Goal: Task Accomplishment & Management: Complete application form

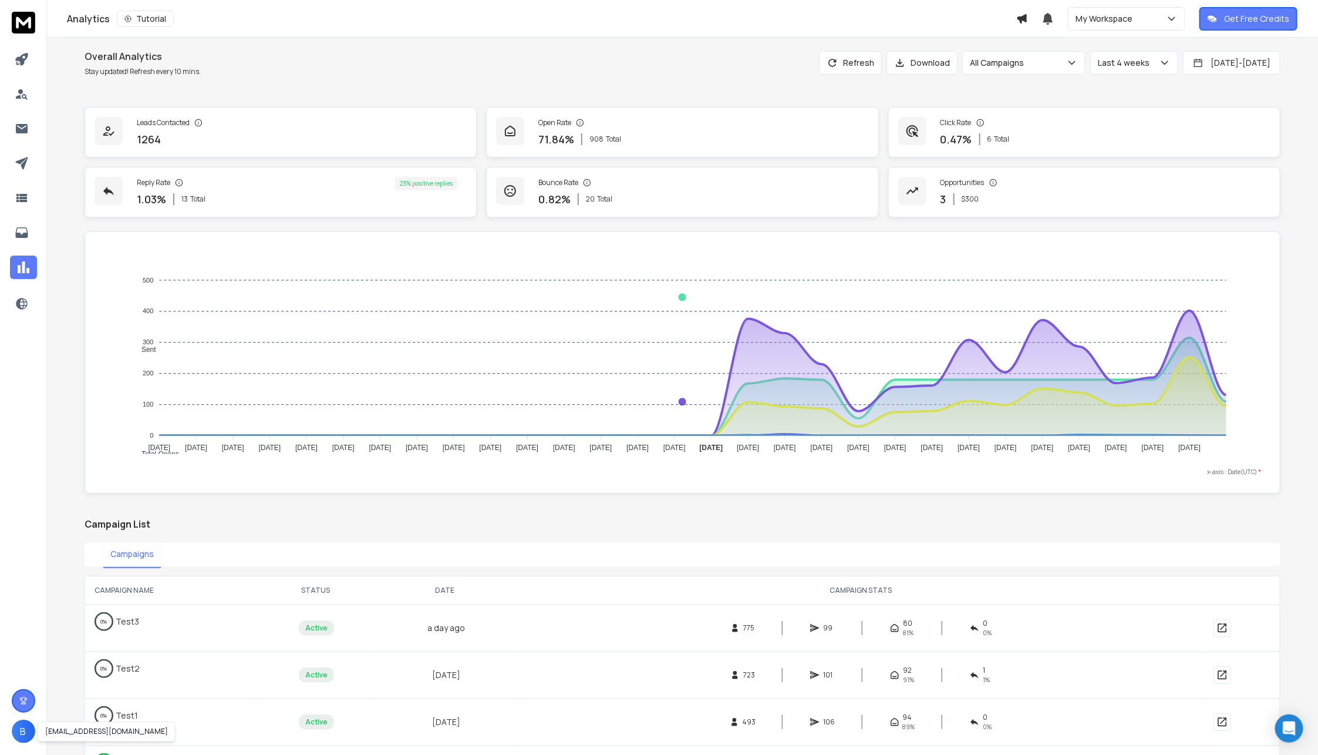
click at [28, 725] on span "B" at bounding box center [23, 730] width 23 height 23
click at [72, 712] on p "Settings" at bounding box center [72, 712] width 32 height 12
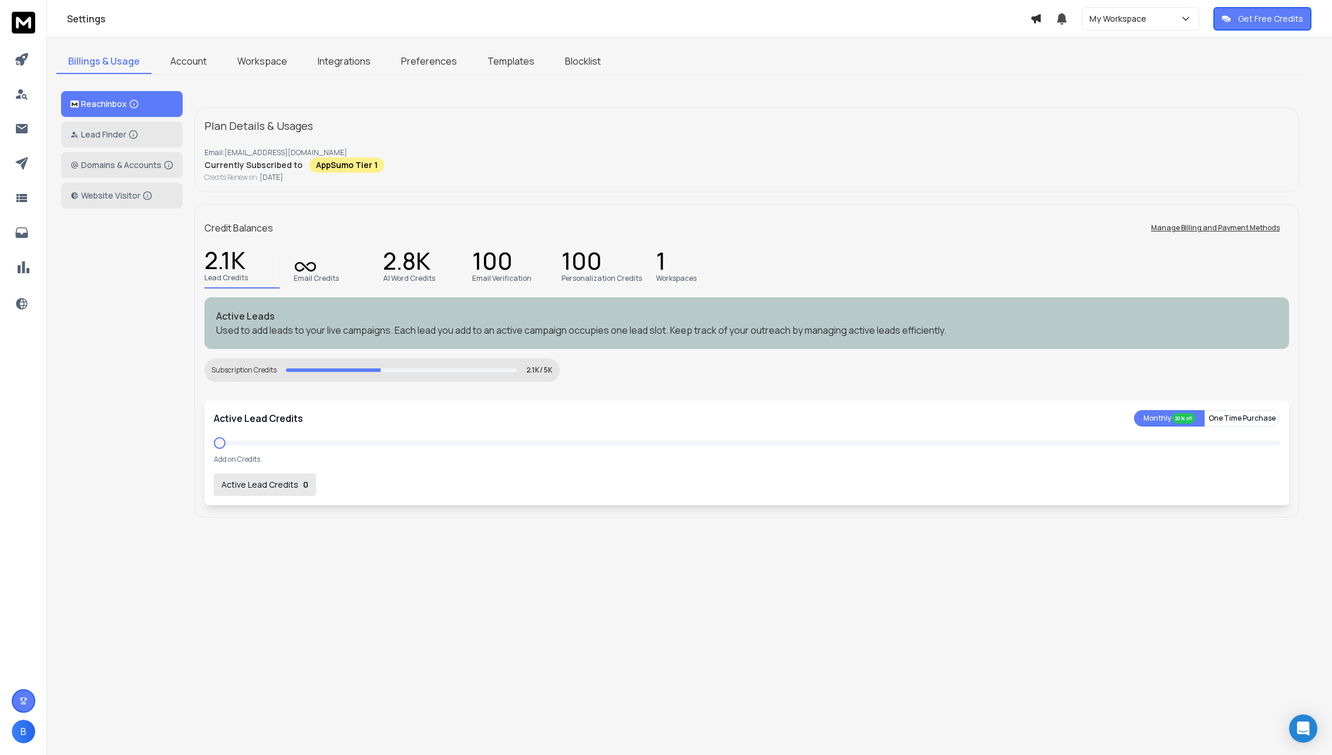
click at [237, 266] on p "2.1K" at bounding box center [224, 262] width 41 height 16
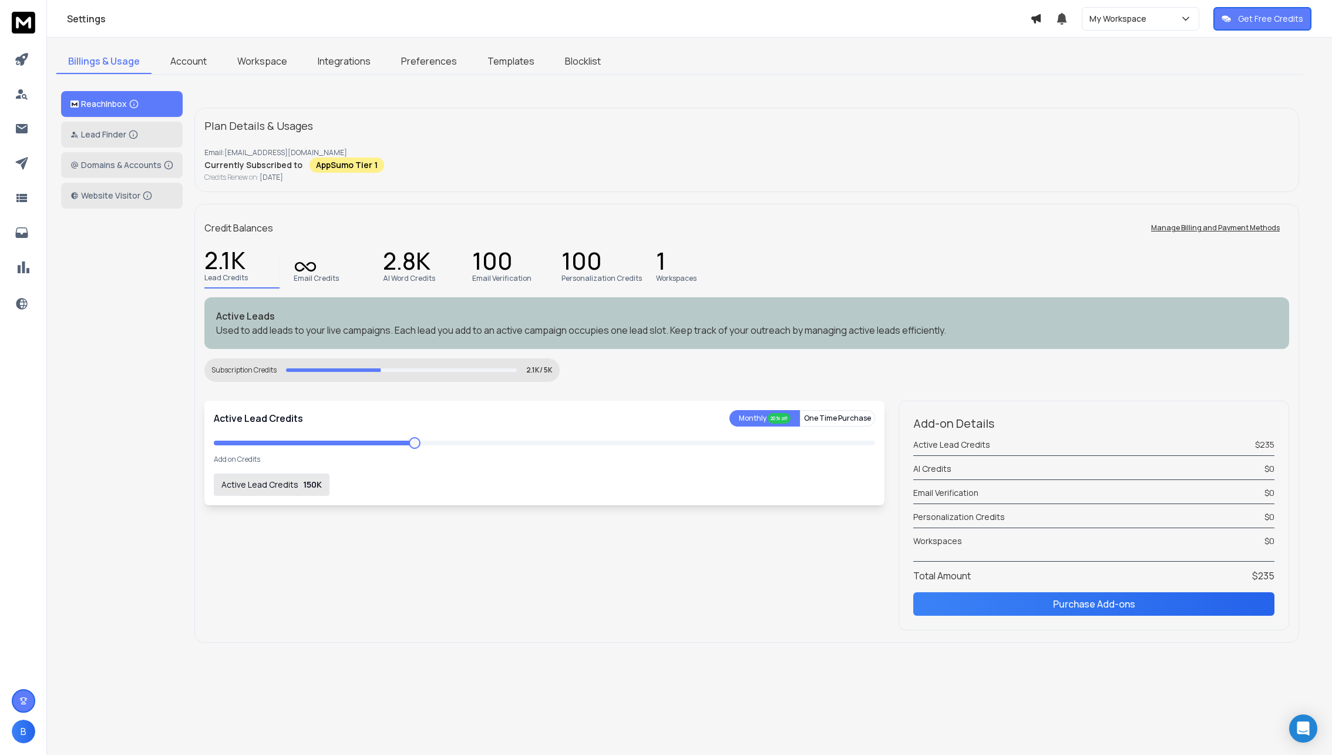
click at [555, 445] on span at bounding box center [544, 442] width 661 height 5
click at [844, 410] on button "One Time Purchase" at bounding box center [837, 418] width 75 height 16
click at [290, 278] on div "2.1K Lead Credits Email Credits 2.8K AI Word Credits 100 Email Verification 100…" at bounding box center [467, 271] width 527 height 23
click at [301, 269] on icon "button" at bounding box center [305, 266] width 23 height 23
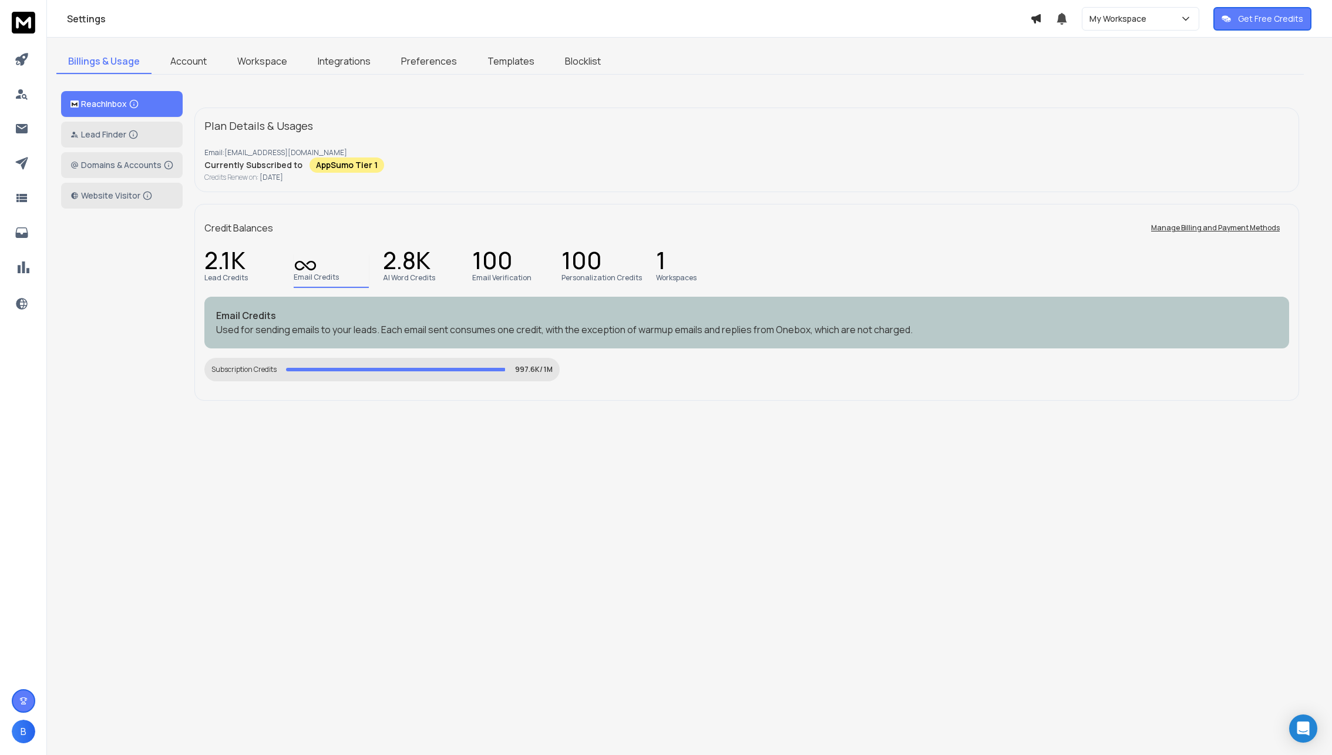
click at [223, 261] on p "2.1K" at bounding box center [224, 262] width 41 height 16
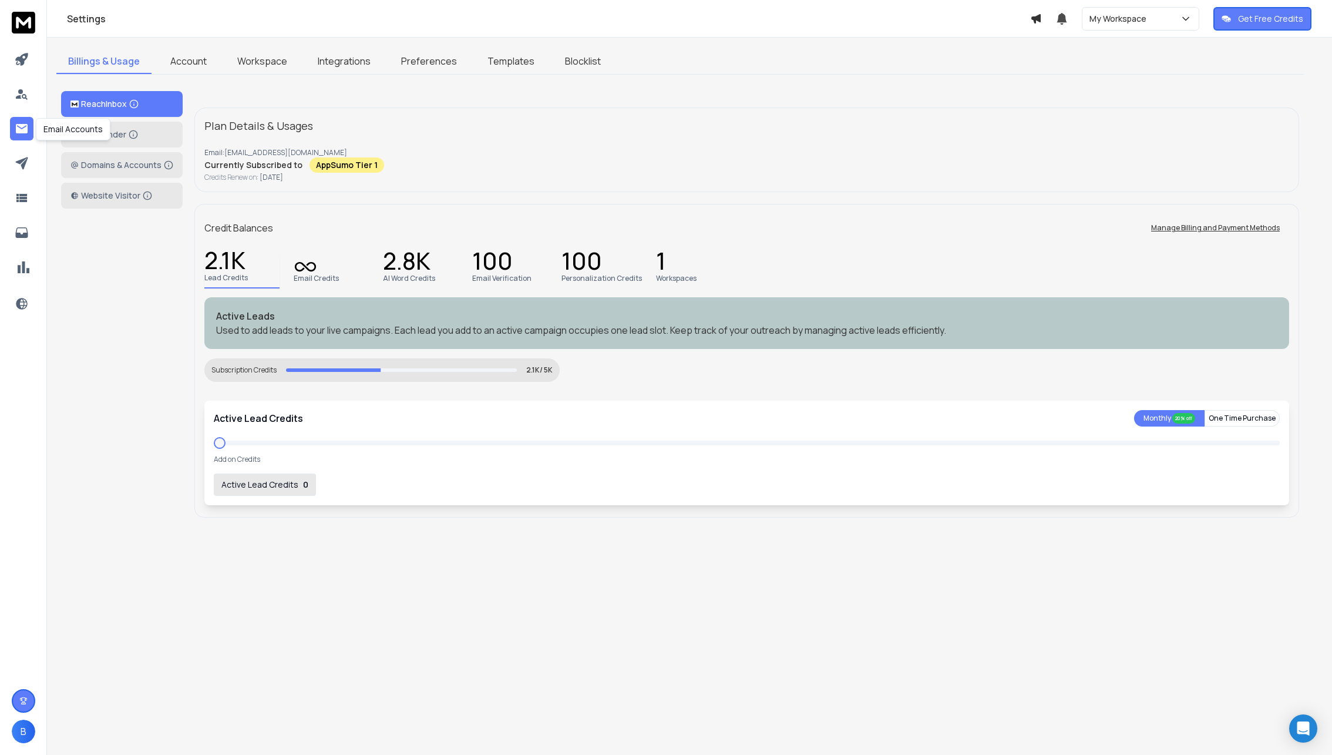
click at [26, 132] on icon at bounding box center [22, 128] width 12 height 9
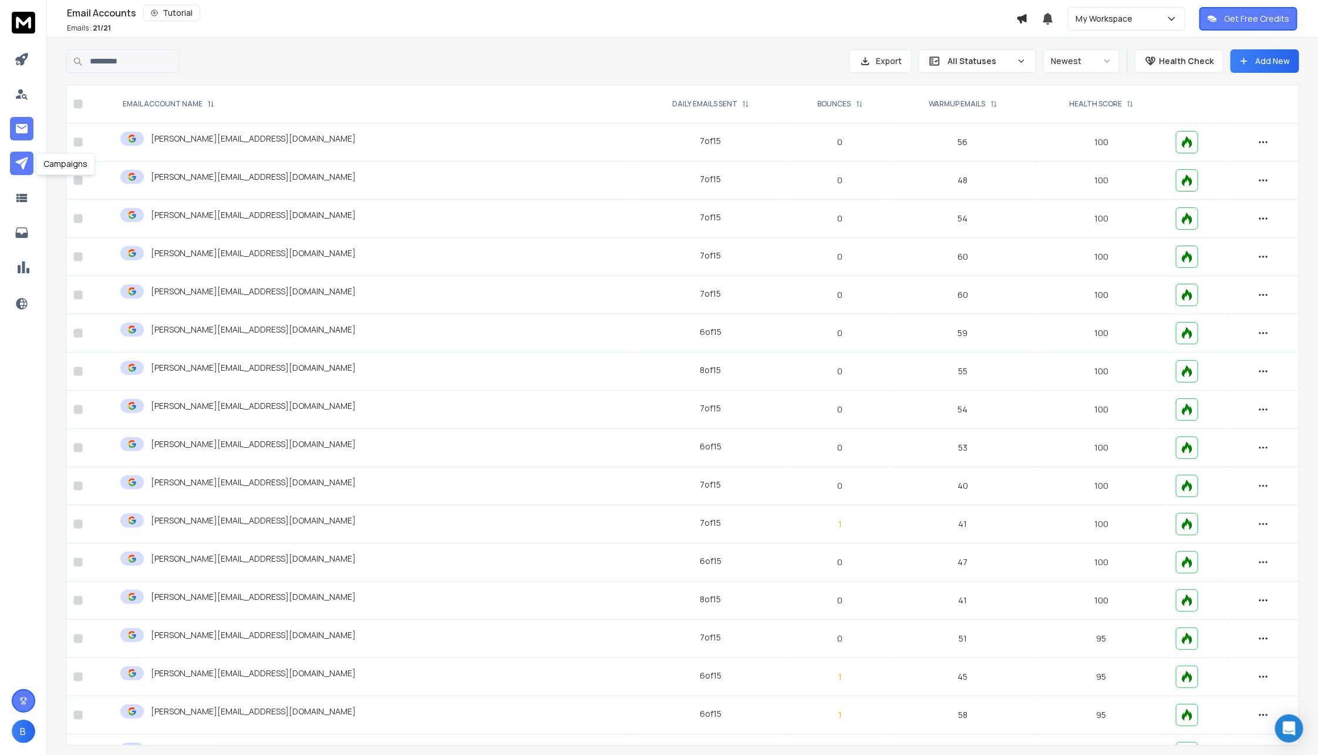
click at [14, 165] on link at bounding box center [21, 162] width 23 height 23
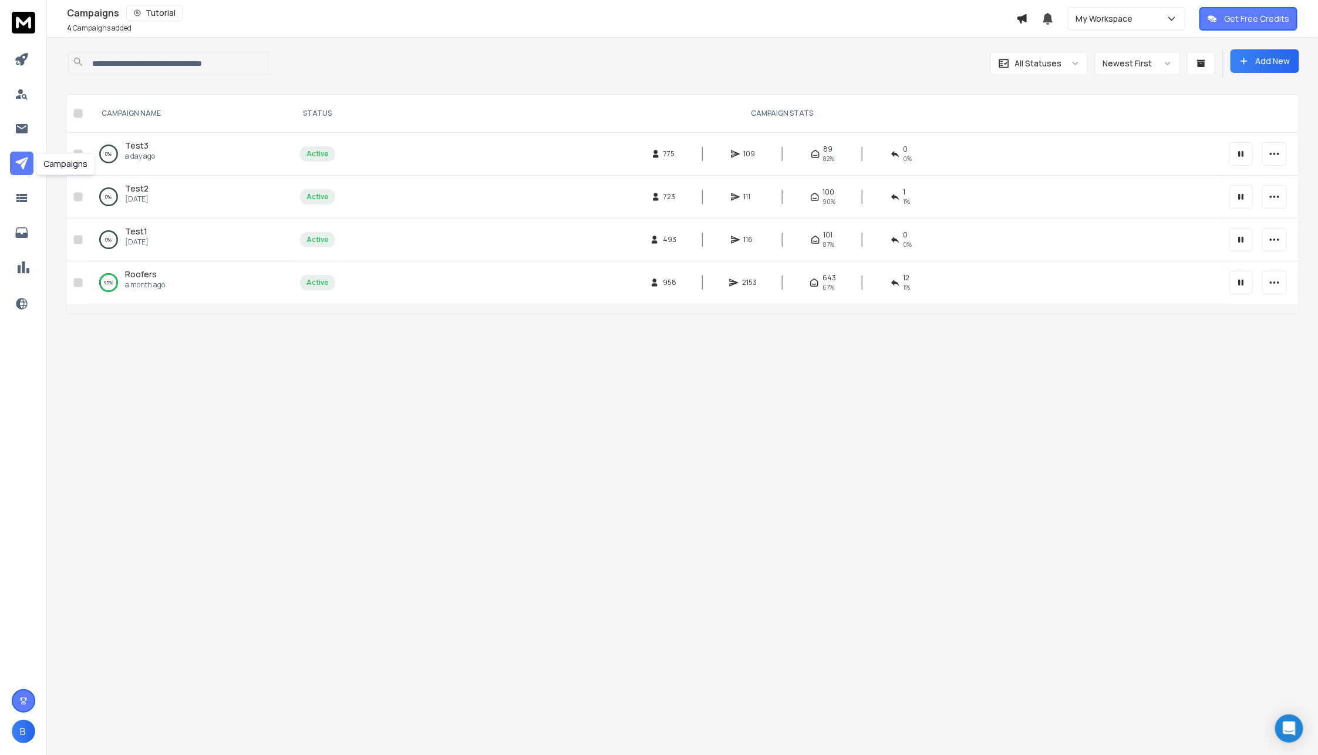
click at [1255, 63] on button "Add New" at bounding box center [1265, 60] width 69 height 23
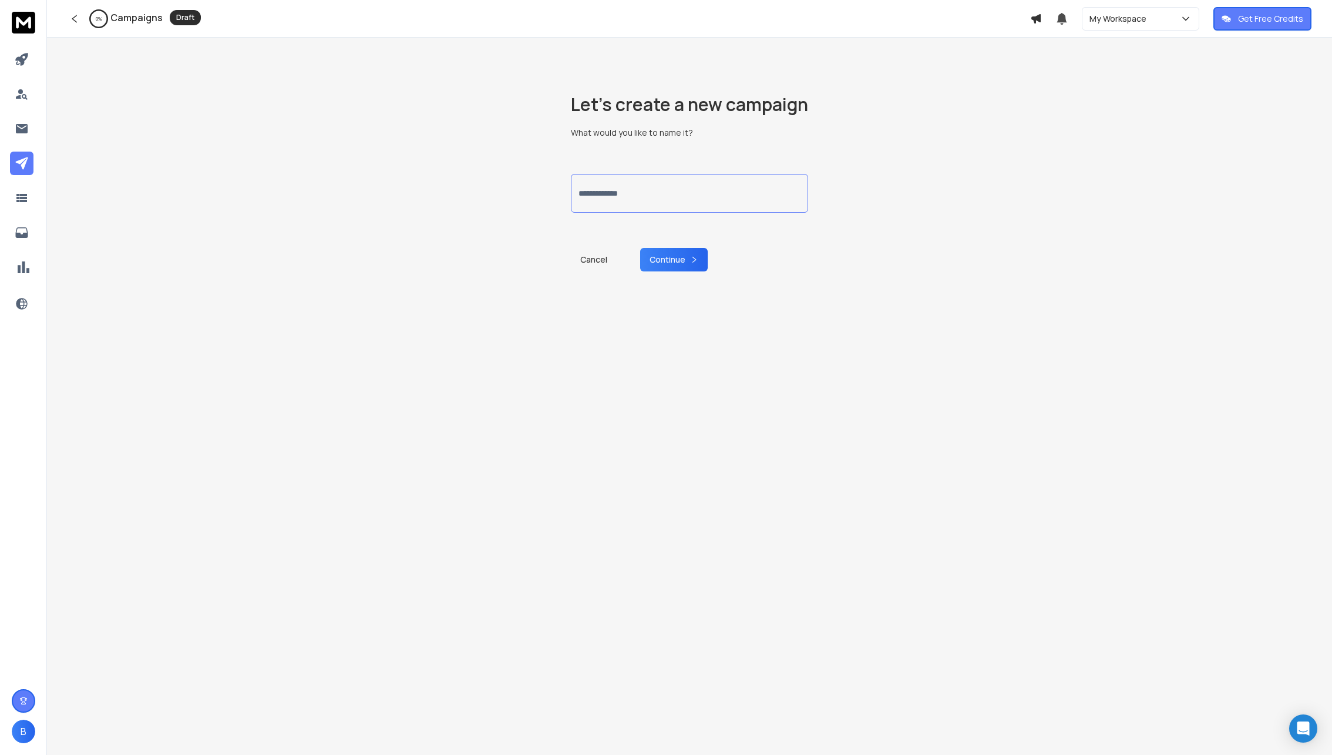
click at [753, 181] on input at bounding box center [689, 193] width 237 height 39
type input "**********"
click at [660, 250] on button "Continue" at bounding box center [674, 259] width 68 height 23
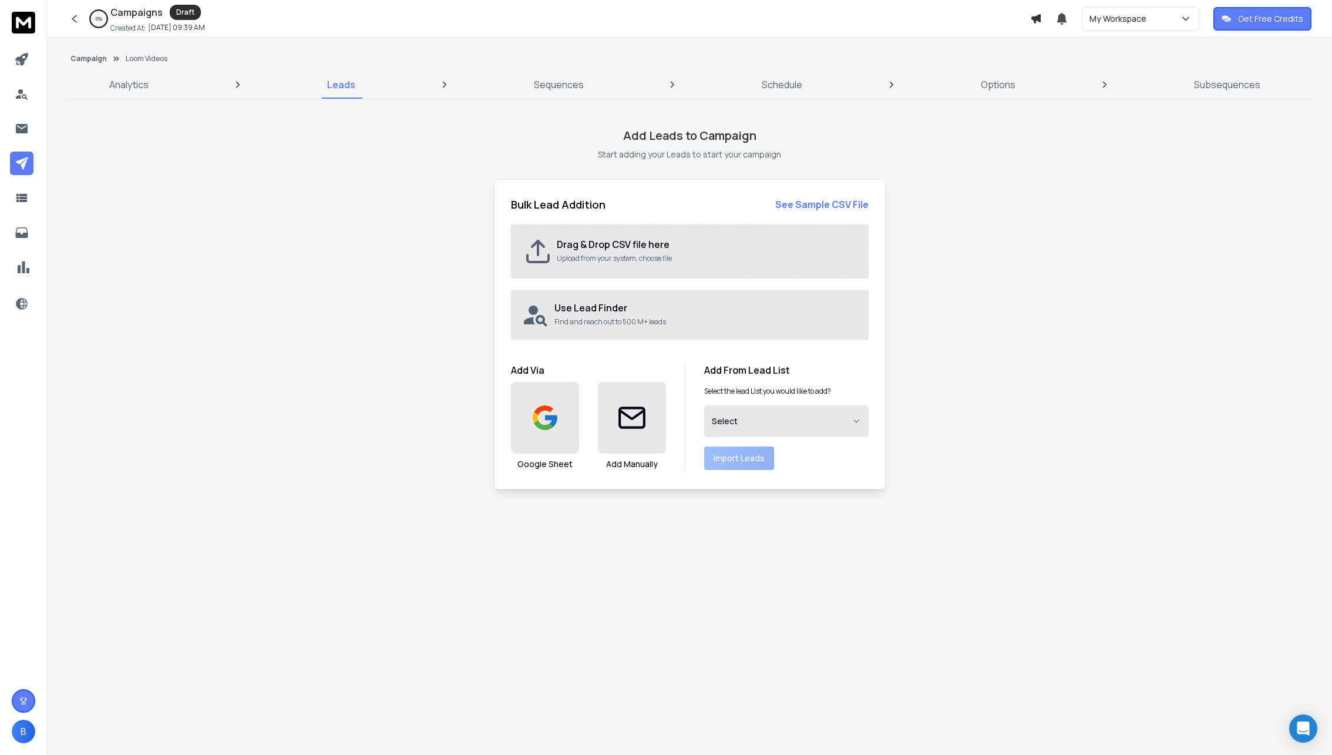
click at [611, 254] on p "Upload from your system, choose file" at bounding box center [706, 258] width 299 height 9
type input "**********"
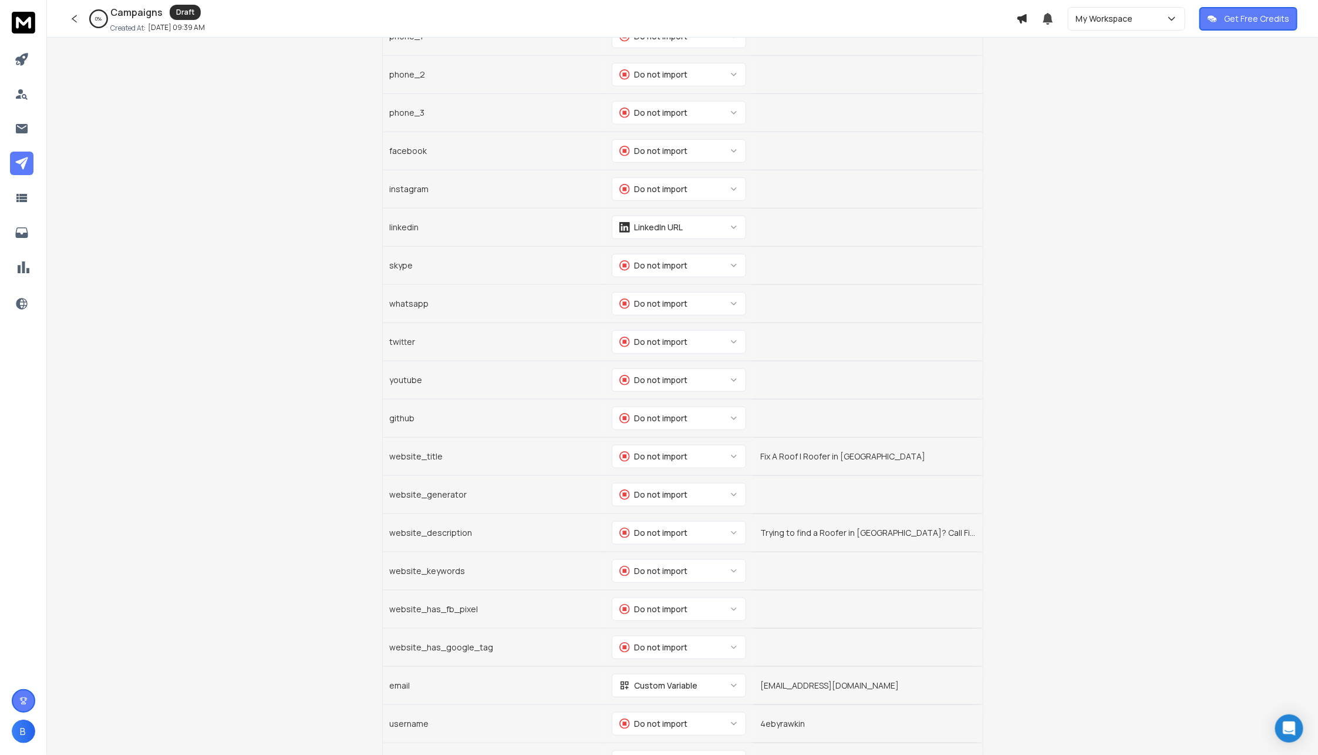
scroll to position [3784, 0]
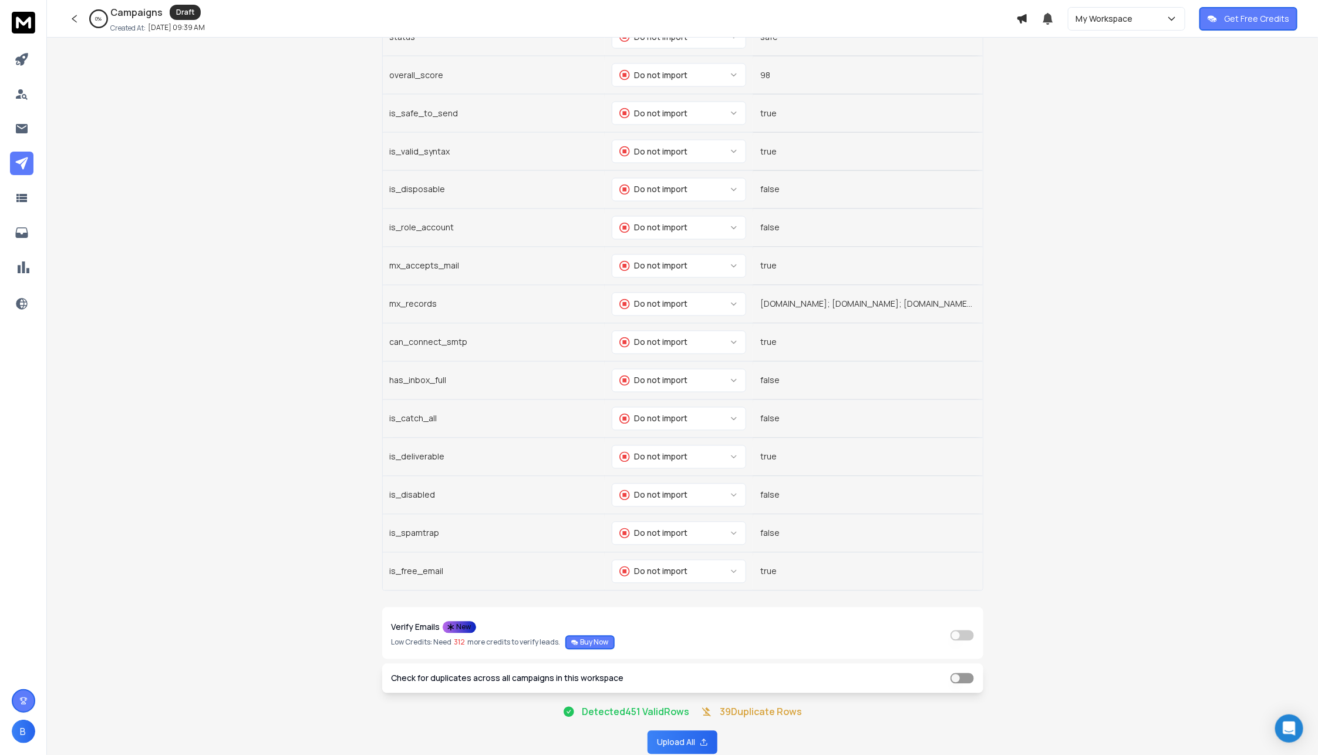
click at [966, 673] on button "Check for duplicates across all campaigns in this workspace" at bounding box center [962, 678] width 23 height 11
click at [691, 730] on button "Upload All" at bounding box center [683, 741] width 70 height 23
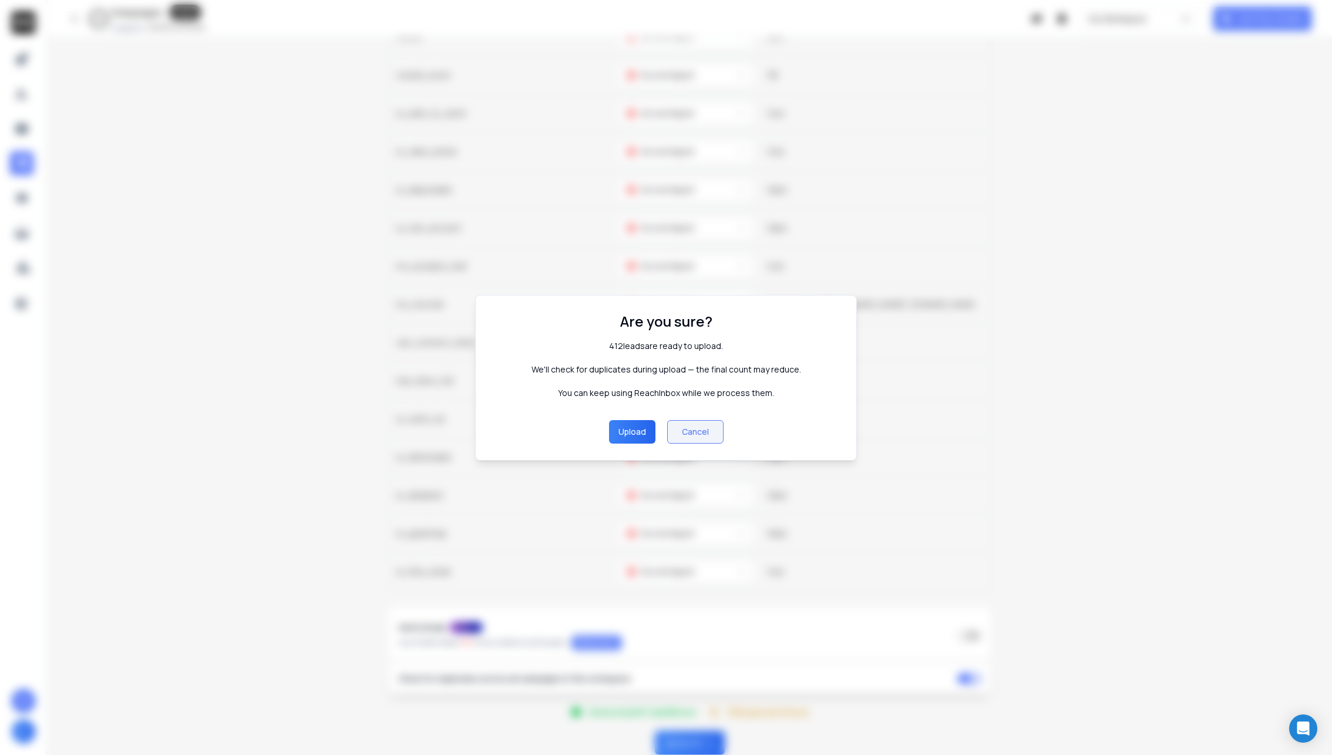
click at [627, 425] on button "Upload" at bounding box center [632, 431] width 46 height 23
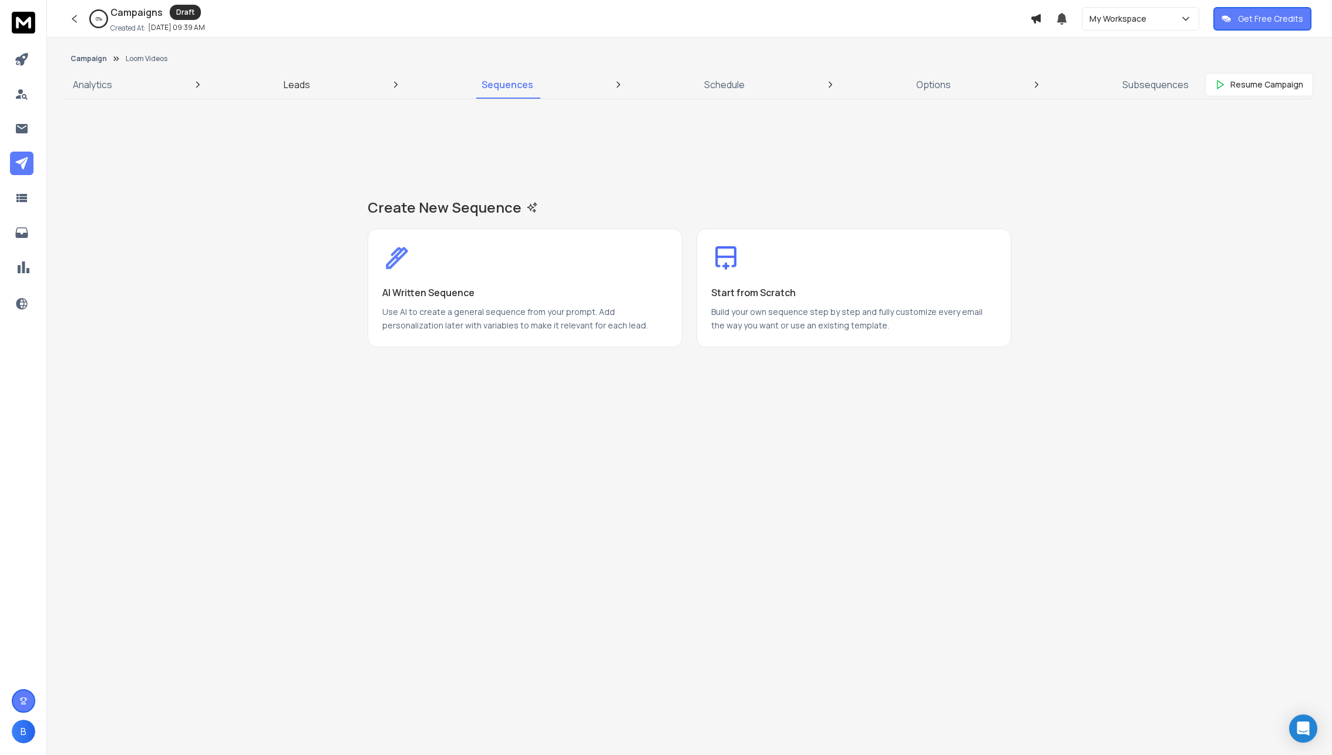
click at [316, 79] on link "Leads" at bounding box center [297, 84] width 41 height 28
